Goal: Task Accomplishment & Management: Complete application form

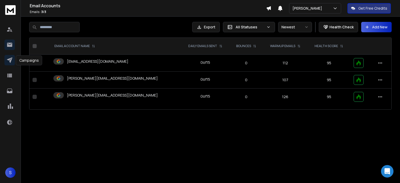
click at [7, 60] on icon at bounding box center [9, 59] width 5 height 5
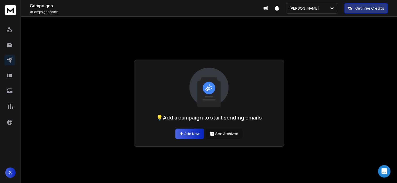
scroll to position [27, 0]
click at [190, 133] on link "Add New" at bounding box center [189, 134] width 28 height 10
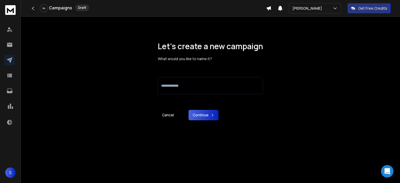
click at [185, 88] on input at bounding box center [210, 85] width 105 height 17
type input "*"
click at [170, 88] on input "**********" at bounding box center [210, 85] width 105 height 17
click at [172, 85] on input "**********" at bounding box center [210, 85] width 105 height 17
click at [191, 90] on input "**********" at bounding box center [210, 85] width 105 height 17
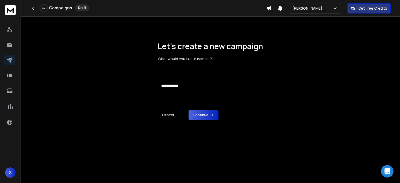
drag, startPoint x: 189, startPoint y: 85, endPoint x: 147, endPoint y: 94, distance: 42.7
click at [147, 94] on div "**********" at bounding box center [200, 60] width 400 height 120
click at [190, 87] on input "**********" at bounding box center [210, 85] width 105 height 17
type input "**********"
click at [192, 114] on button "Continue" at bounding box center [204, 115] width 30 height 10
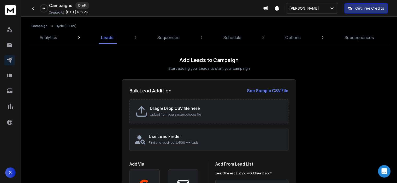
click at [186, 109] on h2 "Drag & Drop CSV file here" at bounding box center [216, 108] width 133 height 6
type input "**********"
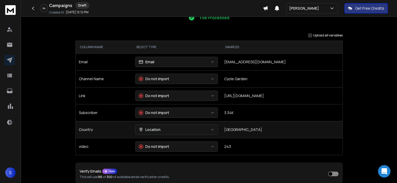
scroll to position [108, 0]
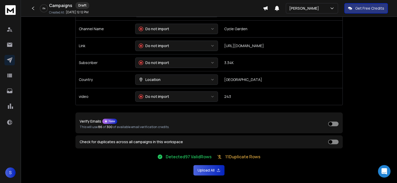
drag, startPoint x: 261, startPoint y: 156, endPoint x: 218, endPoint y: 161, distance: 43.0
click at [218, 161] on div "Trading - Sheet1.csv File Processed Upload all variables COLUMN NAME SELECT TYP…" at bounding box center [208, 54] width 267 height 259
click at [259, 156] on p "11 Duplicate Rows" at bounding box center [242, 157] width 35 height 6
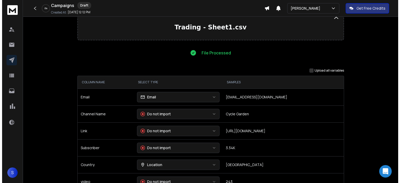
scroll to position [78, 0]
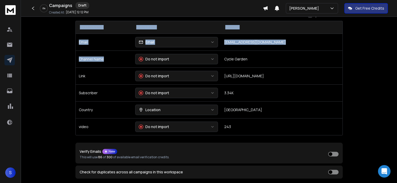
drag, startPoint x: 108, startPoint y: 61, endPoint x: 72, endPoint y: 66, distance: 36.6
click at [72, 66] on div "Trading - Sheet1.csv File Processed Upload all variables COLUMN NAME SELECT TYP…" at bounding box center [198, 68] width 397 height 293
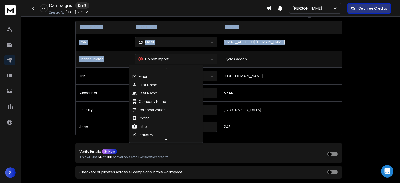
click at [153, 57] on div "Do not import" at bounding box center [153, 59] width 31 height 5
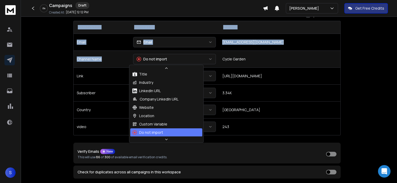
click at [177, 57] on button "Do not import" at bounding box center [174, 59] width 83 height 10
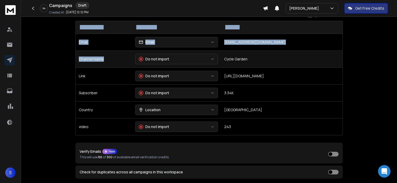
click at [165, 57] on button "Do not import" at bounding box center [176, 59] width 83 height 10
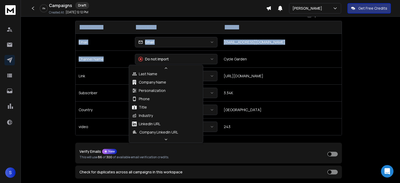
scroll to position [0, 0]
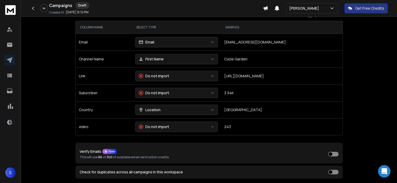
click at [344, 41] on div "Trading - Sheet1.csv File Processed Upload all variables COLUMN NAME SELECT TYP…" at bounding box center [198, 68] width 397 height 293
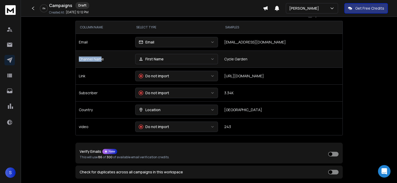
drag, startPoint x: 76, startPoint y: 61, endPoint x: 102, endPoint y: 58, distance: 25.8
click at [102, 58] on td "Channel Name" at bounding box center [104, 59] width 56 height 17
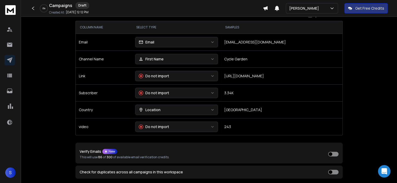
click at [67, 52] on div "Trading - Sheet1.csv File Processed Upload all variables COLUMN NAME SELECT TYP…" at bounding box center [198, 68] width 397 height 293
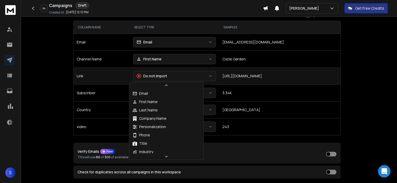
click at [184, 75] on button "Do not import" at bounding box center [174, 76] width 83 height 10
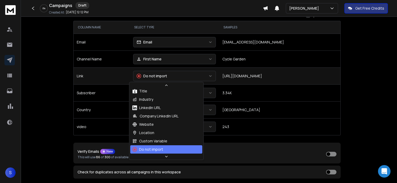
click at [78, 75] on td "Link" at bounding box center [102, 76] width 56 height 17
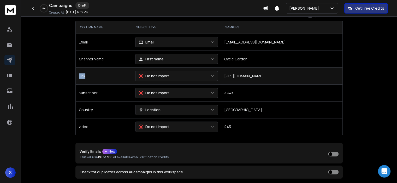
drag, startPoint x: 78, startPoint y: 75, endPoint x: 95, endPoint y: 77, distance: 16.5
click at [95, 77] on td "Link" at bounding box center [104, 76] width 56 height 17
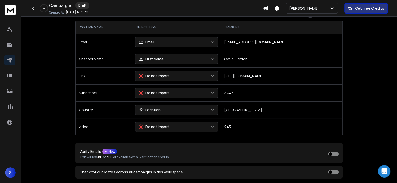
click at [47, 65] on div "Trading - Sheet1.csv File Processed Upload all variables COLUMN NAME SELECT TYP…" at bounding box center [198, 68] width 397 height 293
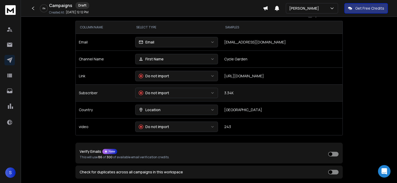
click at [140, 91] on div "Do not import" at bounding box center [153, 92] width 31 height 5
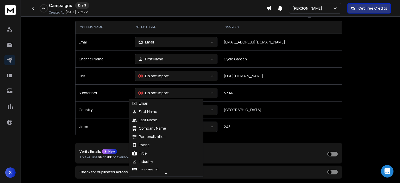
scroll to position [0, 0]
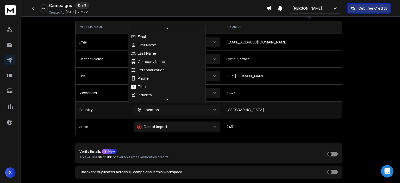
click at [147, 109] on div "Location" at bounding box center [148, 109] width 22 height 5
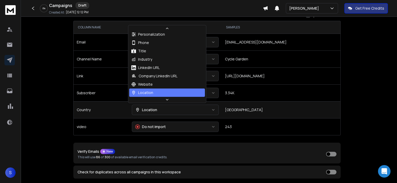
click at [147, 109] on div "Location" at bounding box center [146, 109] width 22 height 5
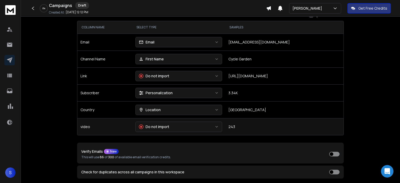
click at [139, 125] on div "Do not import" at bounding box center [154, 126] width 31 height 5
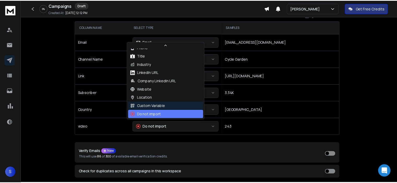
scroll to position [47, 0]
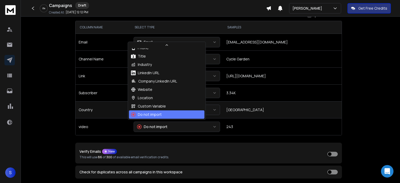
drag, startPoint x: 156, startPoint y: 107, endPoint x: 144, endPoint y: 103, distance: 12.6
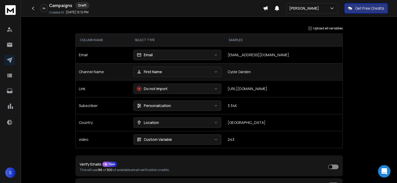
scroll to position [56, 0]
